Goal: Check status: Check status

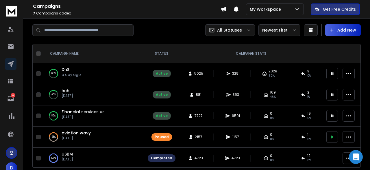
click at [349, 73] on icon "button" at bounding box center [349, 74] width 6 height 6
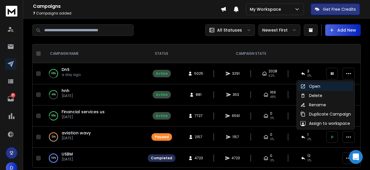
click at [317, 89] on div "Open" at bounding box center [311, 86] width 20 height 6
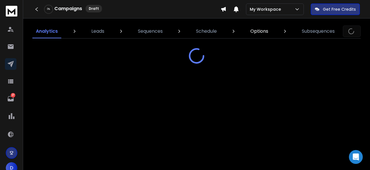
click at [260, 33] on p "Options" at bounding box center [259, 31] width 18 height 7
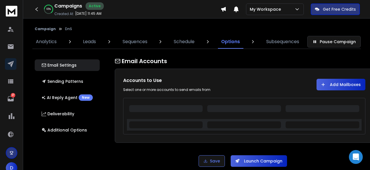
type input "****"
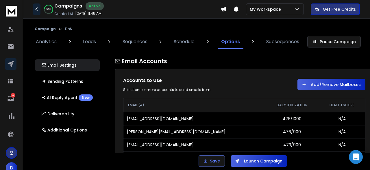
click at [39, 10] on icon at bounding box center [36, 9] width 5 height 5
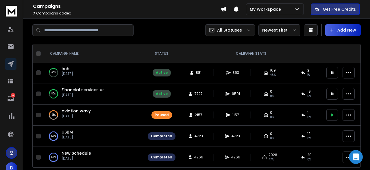
scroll to position [22, 0]
click at [331, 115] on icon at bounding box center [332, 114] width 5 height 5
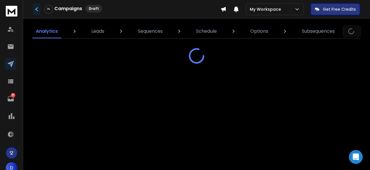
click at [36, 11] on icon at bounding box center [36, 9] width 5 height 5
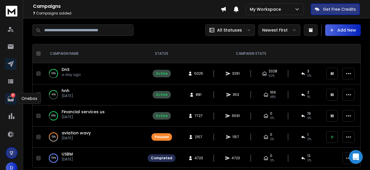
click at [12, 95] on p "27" at bounding box center [13, 95] width 5 height 5
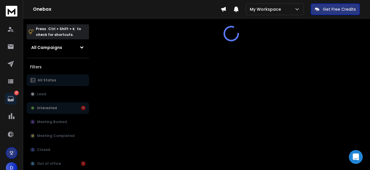
click at [51, 111] on div "All Status Lead Interested 15 Meeting Booked Meeting Completed Closed Out of of…" at bounding box center [58, 135] width 62 height 123
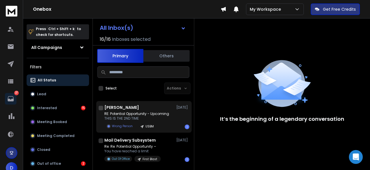
click at [130, 118] on p "THIS IS THE 2ND TIME" at bounding box center [136, 118] width 65 height 5
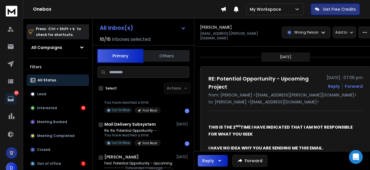
scroll to position [49, 0]
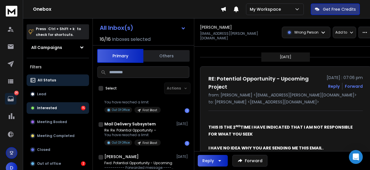
click at [58, 106] on button "Interested 15" at bounding box center [58, 108] width 62 height 12
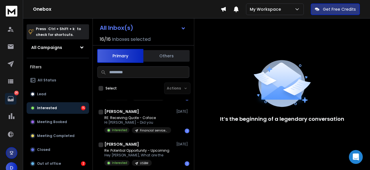
scroll to position [0, 0]
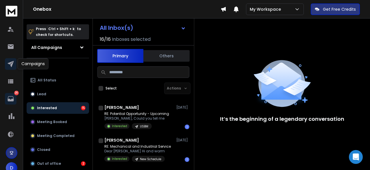
click at [12, 63] on icon at bounding box center [11, 64] width 6 height 6
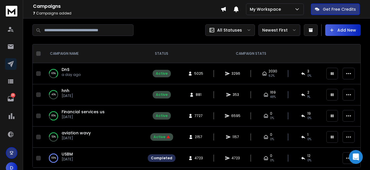
click at [307, 70] on div "3 0 %" at bounding box center [306, 73] width 17 height 9
